Goal: Task Accomplishment & Management: Manage account settings

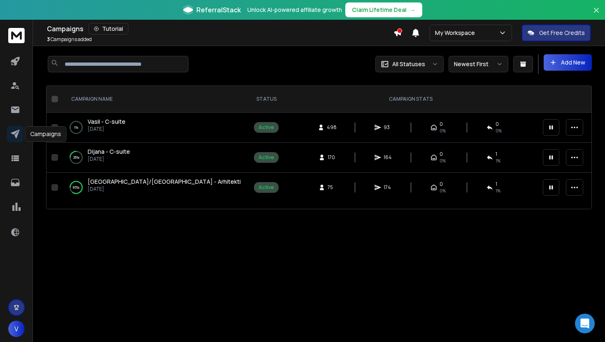
click at [100, 121] on span "Vasil - C-suite" at bounding box center [107, 122] width 38 height 8
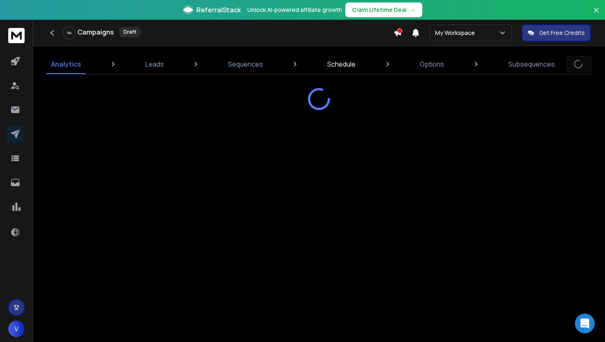
click at [342, 64] on p "Schedule" at bounding box center [341, 64] width 28 height 10
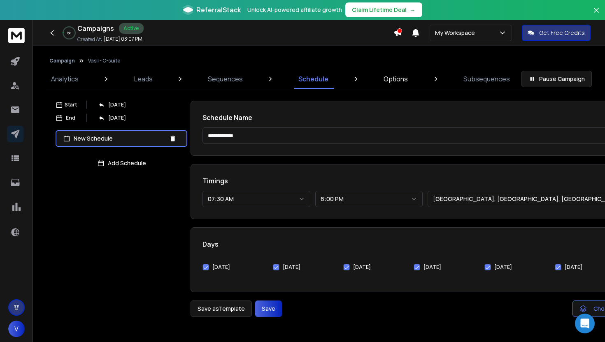
click at [403, 86] on link "Options" at bounding box center [396, 79] width 34 height 20
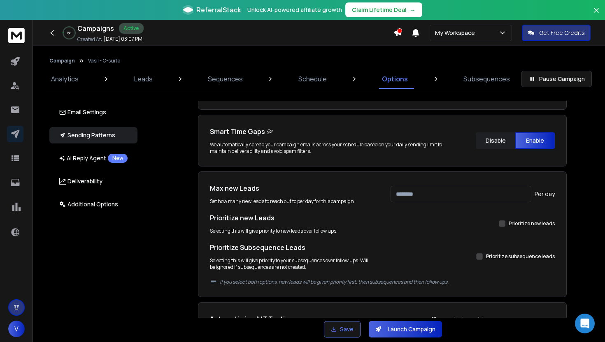
scroll to position [314, 0]
click at [15, 136] on icon at bounding box center [15, 134] width 9 height 9
